Goal: Find contact information: Find contact information

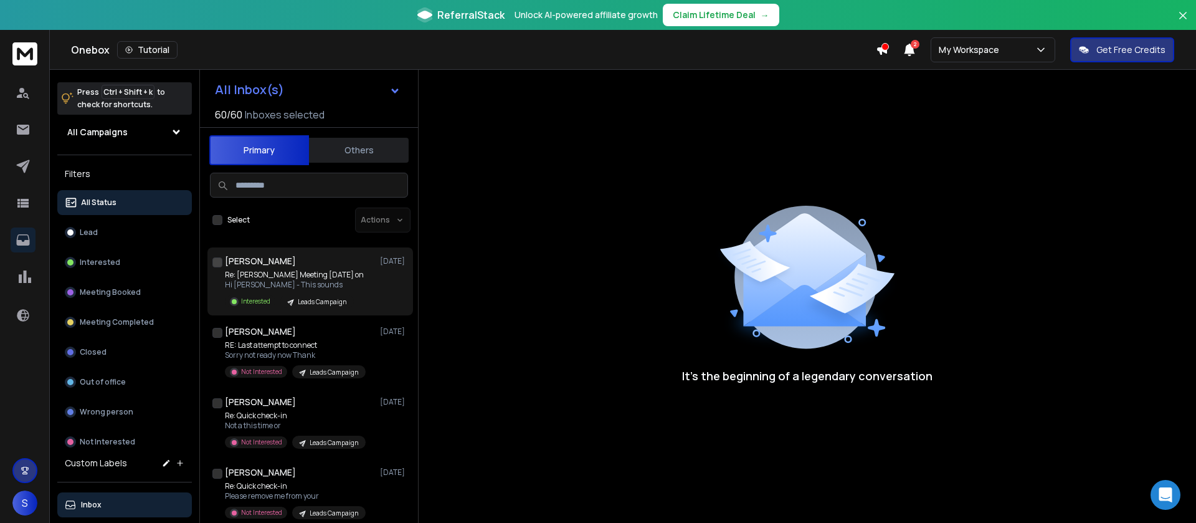
click at [351, 273] on p "Re: [PERSON_NAME] Meeting [DATE] on" at bounding box center [294, 275] width 139 height 10
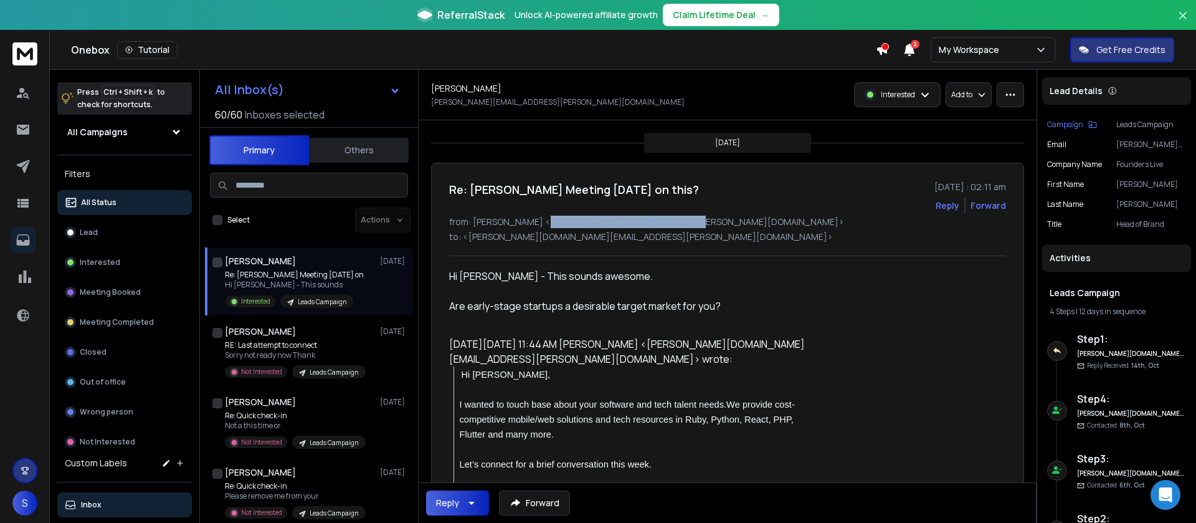
drag, startPoint x: 668, startPoint y: 223, endPoint x: 535, endPoint y: 222, distance: 133.3
click at [535, 222] on p "from: [PERSON_NAME] <[PERSON_NAME][EMAIL_ADDRESS][PERSON_NAME][DOMAIN_NAME]>" at bounding box center [727, 222] width 557 height 12
copy p "[PERSON_NAME][EMAIL_ADDRESS][PERSON_NAME][DOMAIN_NAME]"
